Goal: Information Seeking & Learning: Find contact information

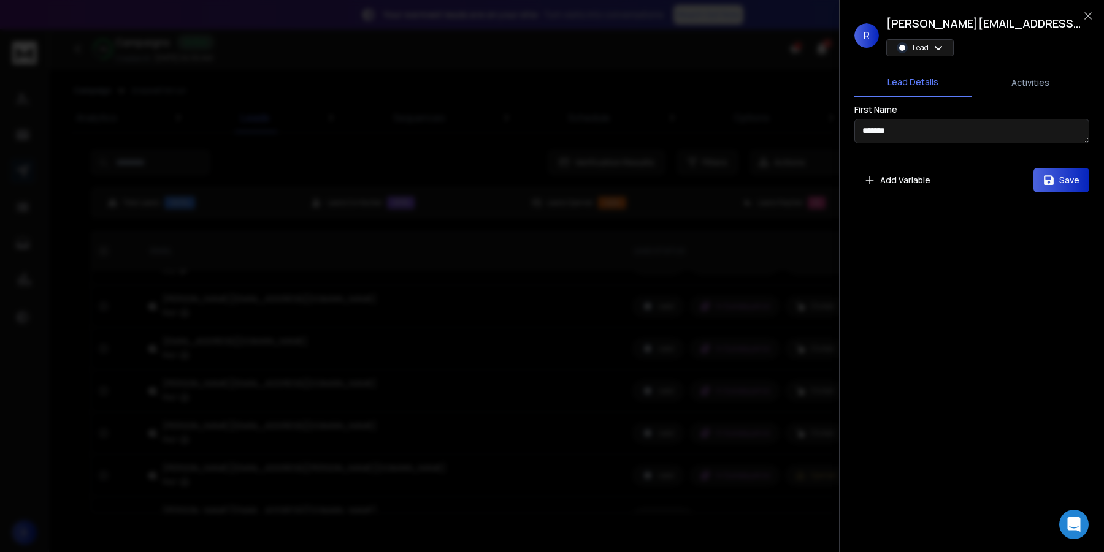
click at [983, 23] on h1 "[PERSON_NAME][EMAIL_ADDRESS][PERSON_NAME][DOMAIN_NAME]" at bounding box center [984, 23] width 196 height 17
click at [1088, 13] on icon "button" at bounding box center [1088, 16] width 12 height 12
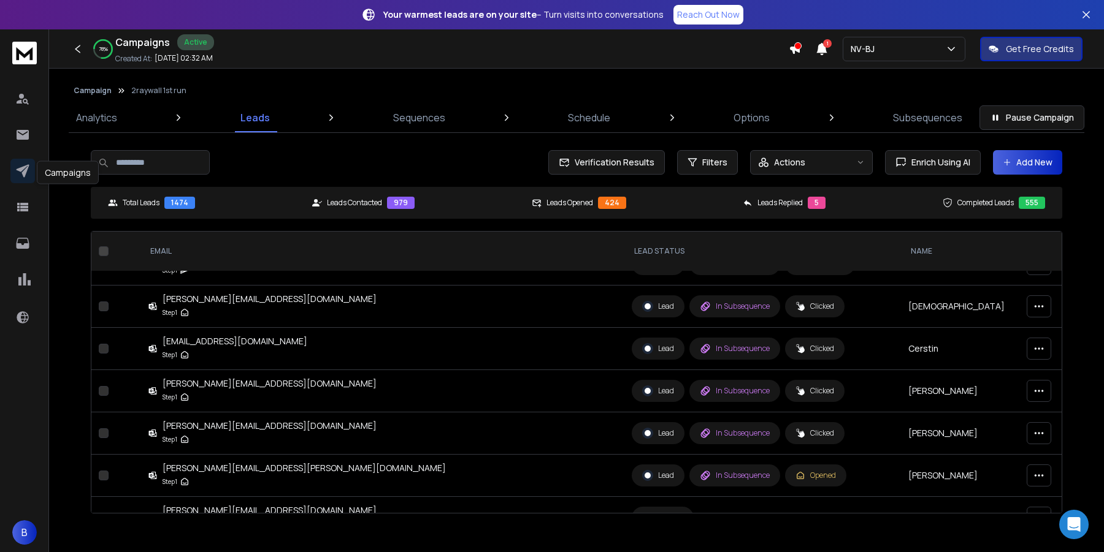
click at [31, 174] on link at bounding box center [22, 171] width 25 height 25
